Goal: Communication & Community: Answer question/provide support

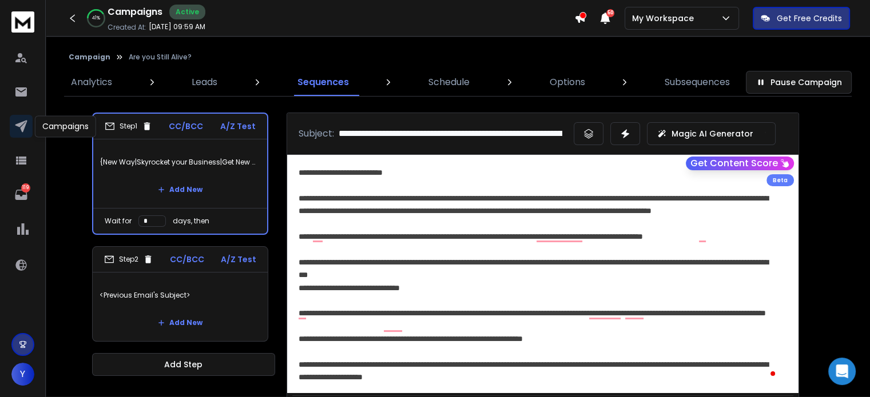
click at [25, 125] on icon at bounding box center [21, 127] width 14 height 14
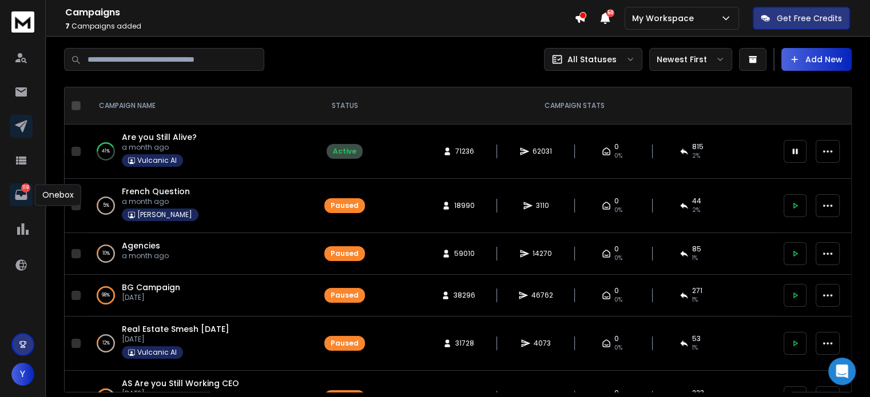
click at [19, 192] on icon at bounding box center [21, 195] width 14 height 14
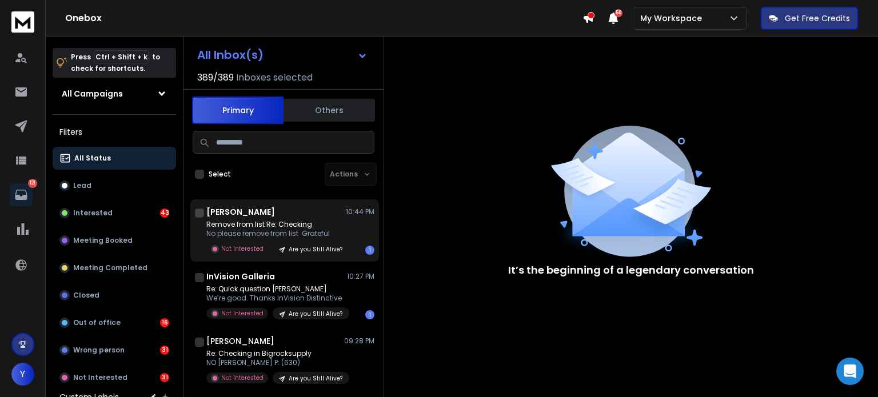
click at [304, 223] on p "Remove from list Re: Checking" at bounding box center [274, 224] width 137 height 9
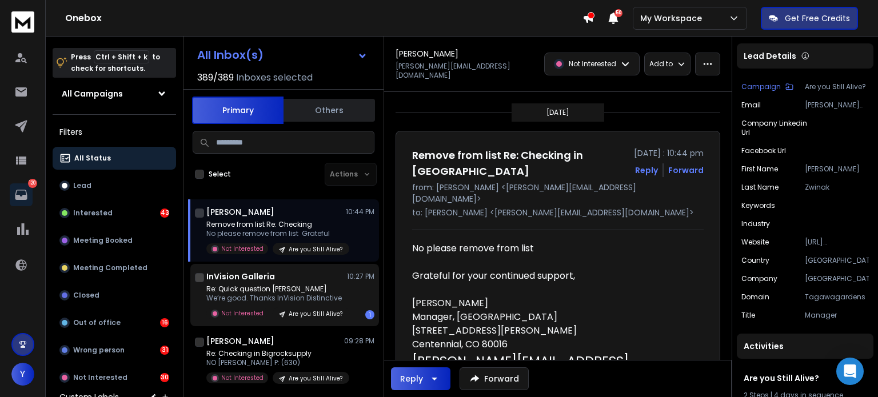
click at [339, 287] on p "Re: Quick question [PERSON_NAME]" at bounding box center [274, 289] width 137 height 9
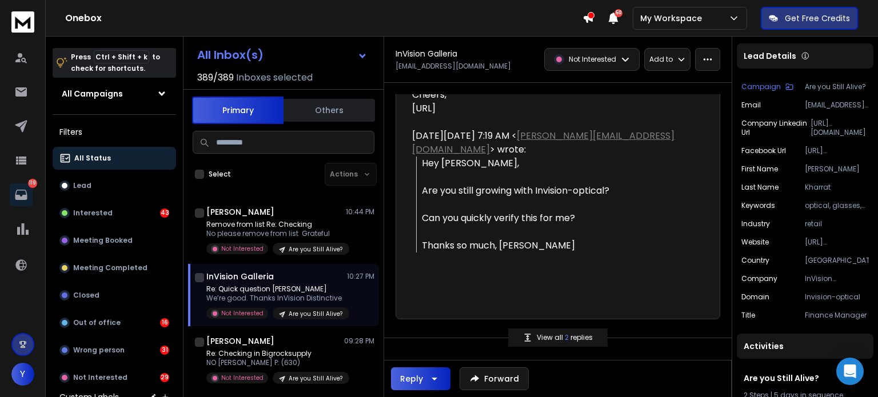
scroll to position [528, 0]
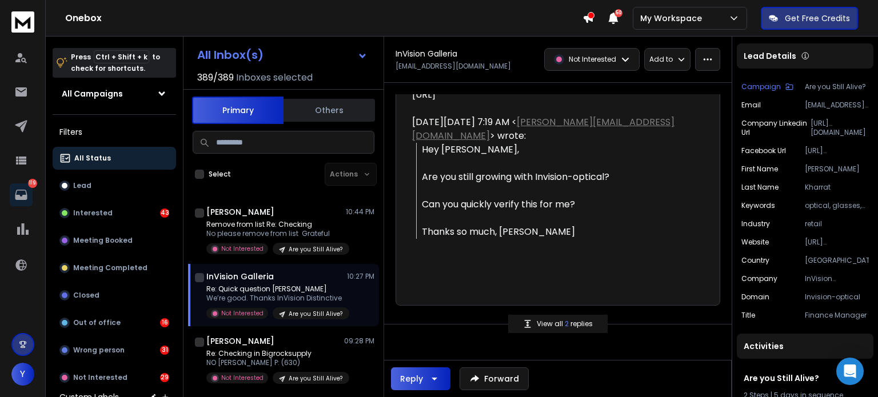
click at [292, 145] on input at bounding box center [284, 142] width 182 height 23
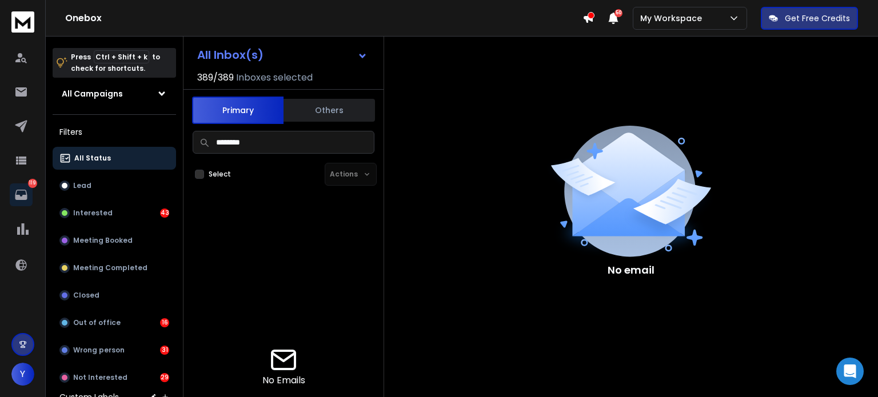
drag, startPoint x: 273, startPoint y: 133, endPoint x: 157, endPoint y: 142, distance: 115.9
click at [120, 139] on div "Press Ctrl + Shift + k to check for shortcuts. All Campaigns All Campaigns Filt…" at bounding box center [462, 235] width 833 height 397
paste input "***"
type input "**********"
click at [21, 132] on icon at bounding box center [21, 127] width 14 height 14
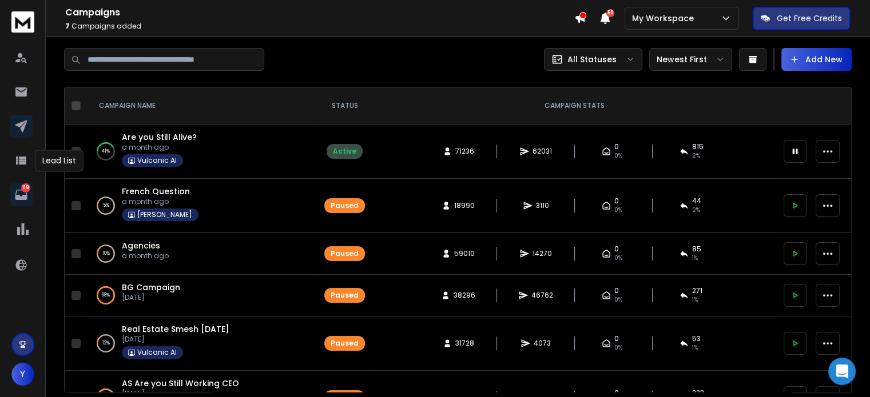
click at [27, 190] on p "119" at bounding box center [25, 188] width 9 height 9
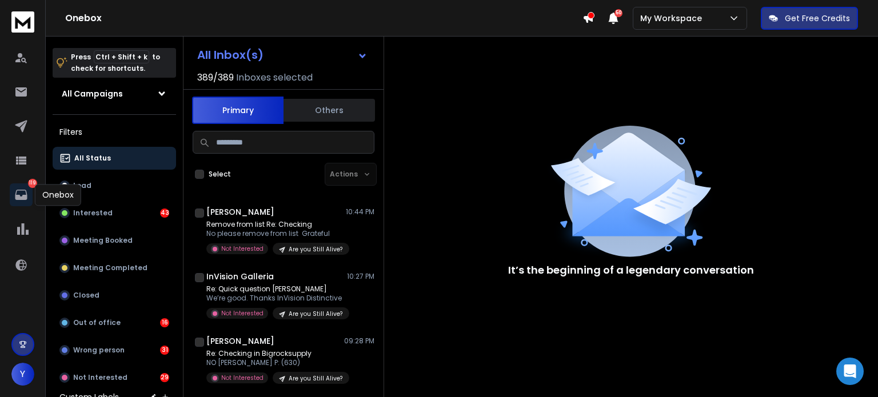
click at [303, 141] on input at bounding box center [284, 142] width 182 height 23
paste input "**********"
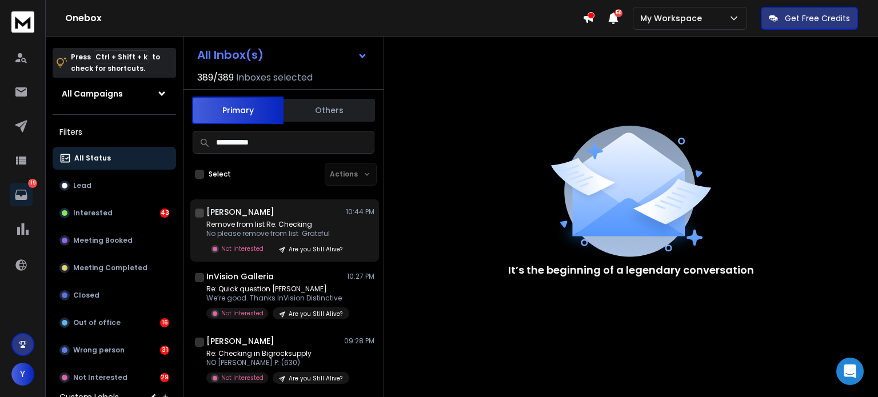
type input "**********"
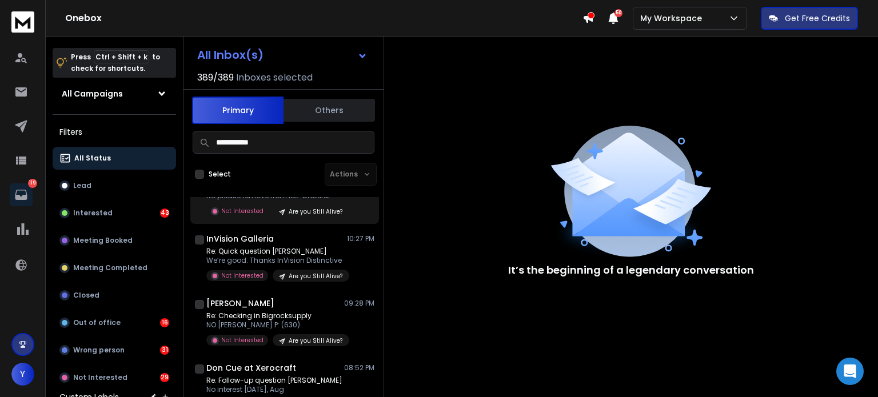
scroll to position [57, 0]
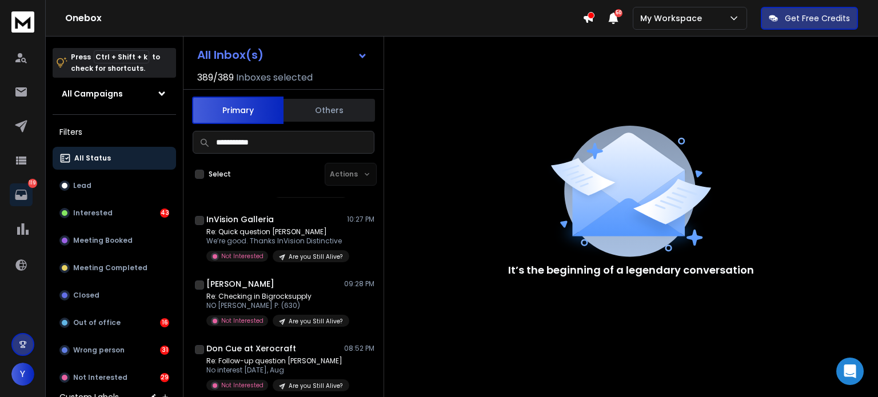
drag, startPoint x: 247, startPoint y: 234, endPoint x: 495, endPoint y: 280, distance: 252.5
click at [495, 280] on div "It’s the beginning of a legendary conversation" at bounding box center [631, 206] width 494 height 338
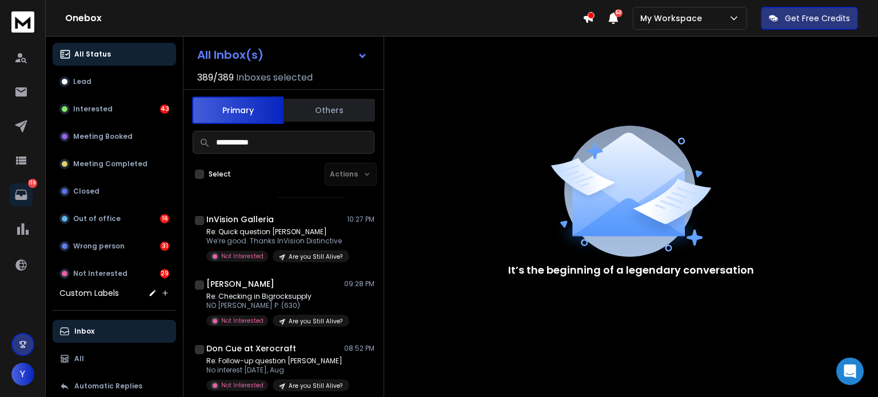
scroll to position [229, 0]
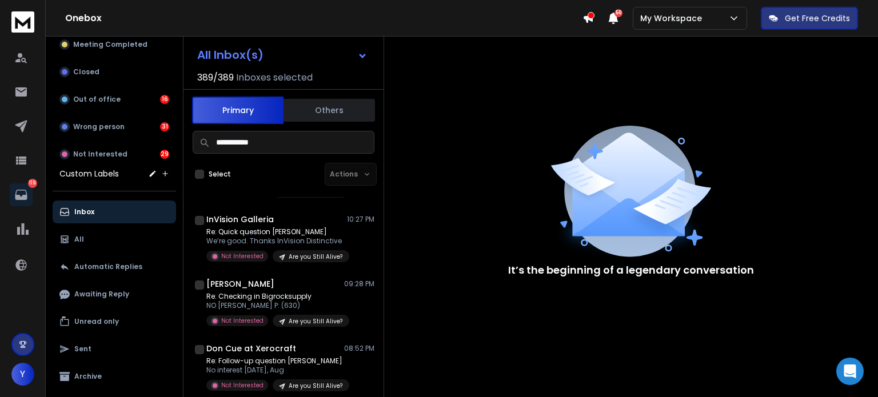
click at [97, 345] on button "Sent" at bounding box center [115, 349] width 124 height 23
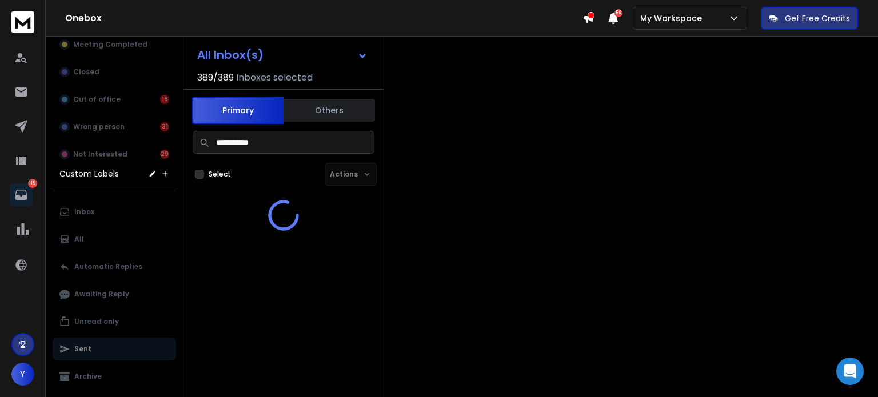
scroll to position [0, 0]
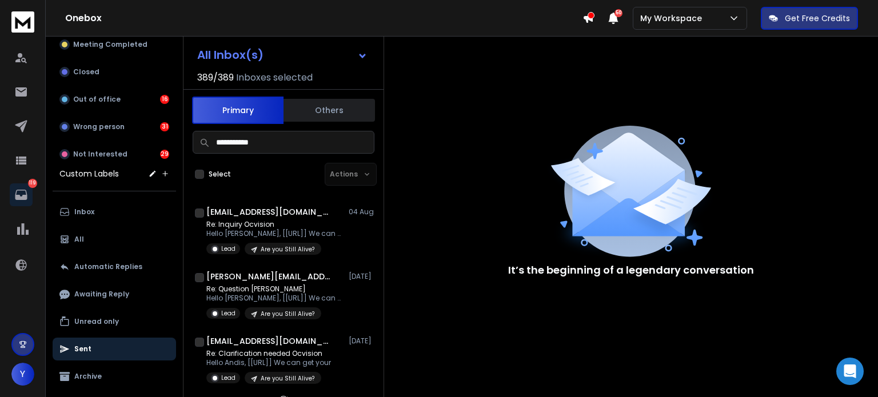
click at [286, 152] on input "**********" at bounding box center [284, 142] width 182 height 23
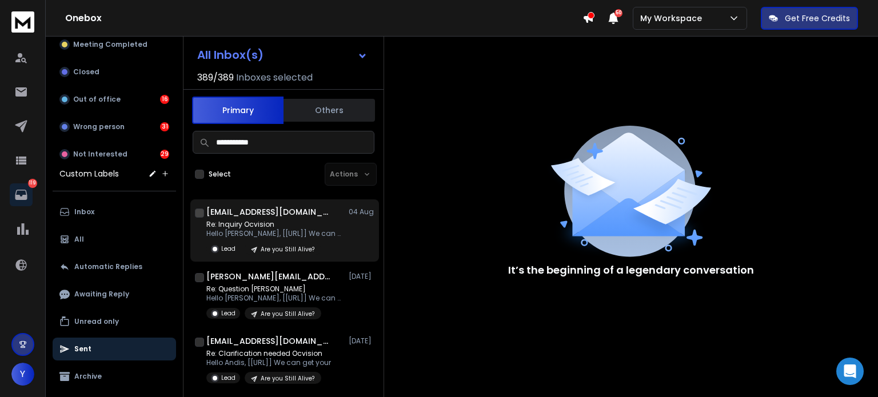
click at [316, 236] on p "Hello [PERSON_NAME], [[URL]] We can get your" at bounding box center [274, 233] width 137 height 9
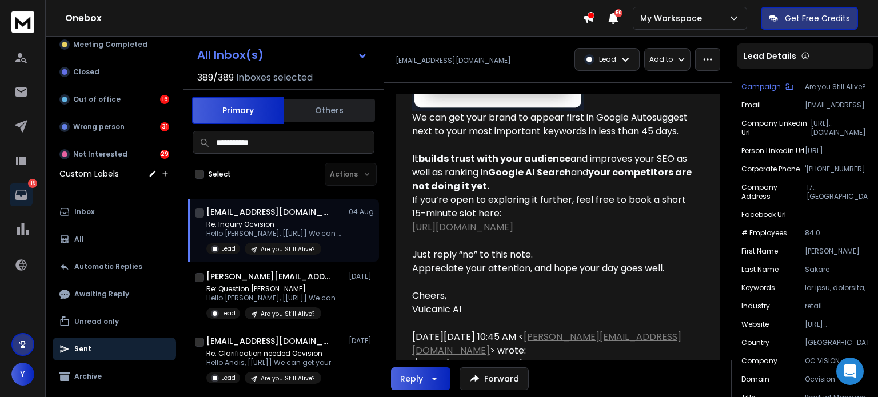
scroll to position [323, 0]
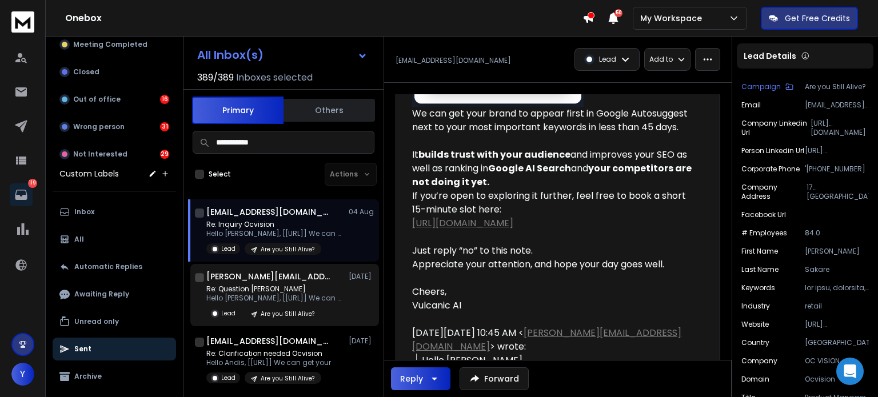
click at [322, 296] on p "Hello [PERSON_NAME], [[URL]] We can get your" at bounding box center [274, 298] width 137 height 9
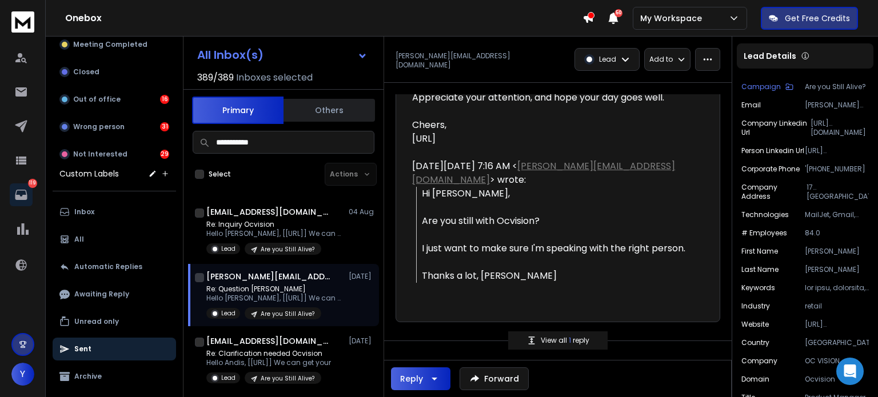
scroll to position [506, 0]
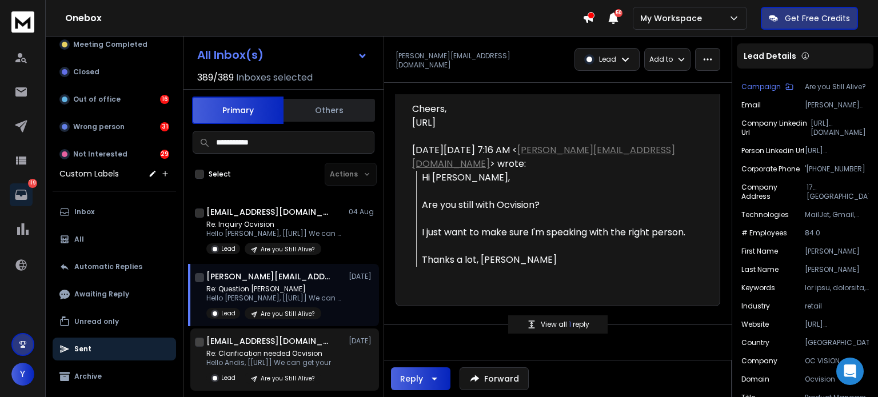
click at [295, 347] on h1 "[EMAIL_ADDRESS][DOMAIN_NAME]" at bounding box center [269, 341] width 126 height 11
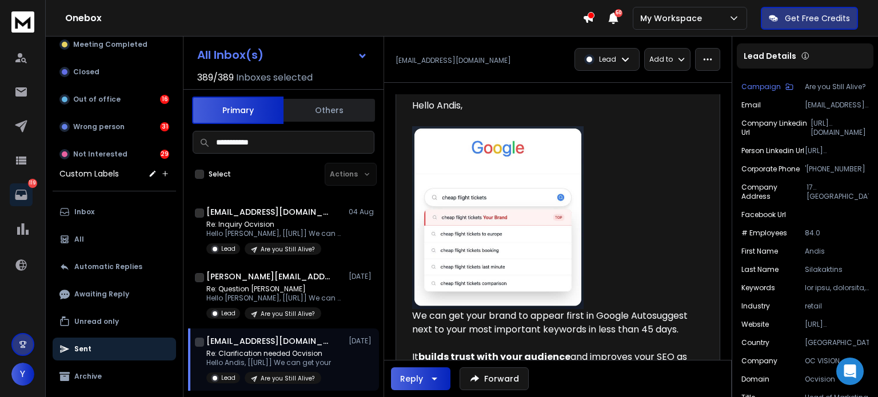
scroll to position [119, 0]
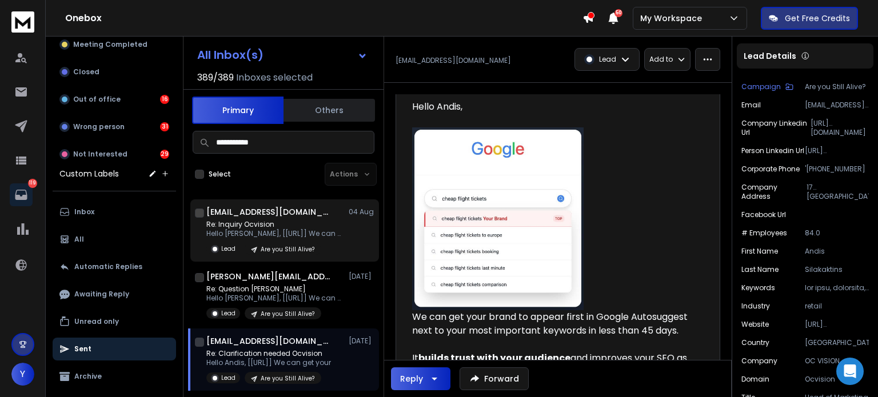
click at [278, 226] on p "Re: Inquiry Ocvision" at bounding box center [274, 224] width 137 height 9
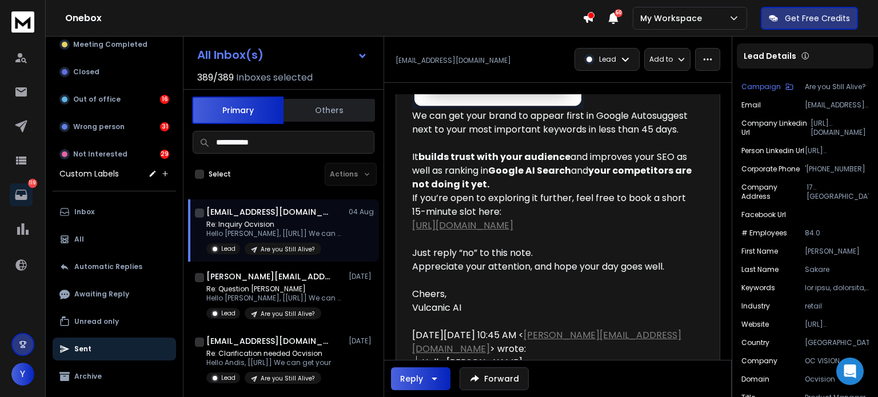
scroll to position [334, 0]
